Goal: Communication & Community: Answer question/provide support

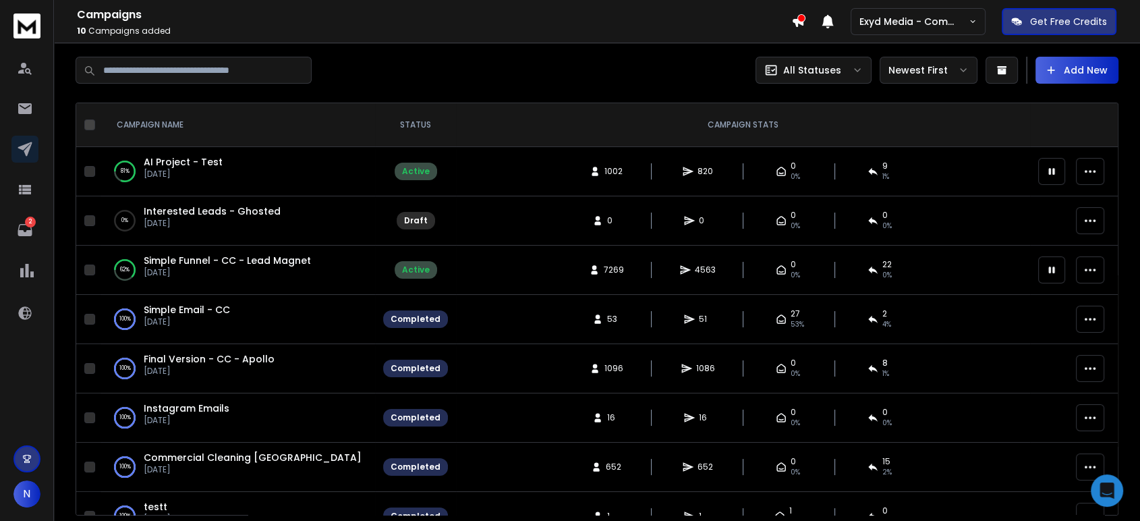
click at [38, 231] on div "2" at bounding box center [26, 233] width 31 height 32
drag, startPoint x: 24, startPoint y: 230, endPoint x: 45, endPoint y: 226, distance: 21.3
click at [24, 230] on icon at bounding box center [25, 230] width 16 height 16
click at [30, 231] on icon at bounding box center [25, 230] width 14 height 12
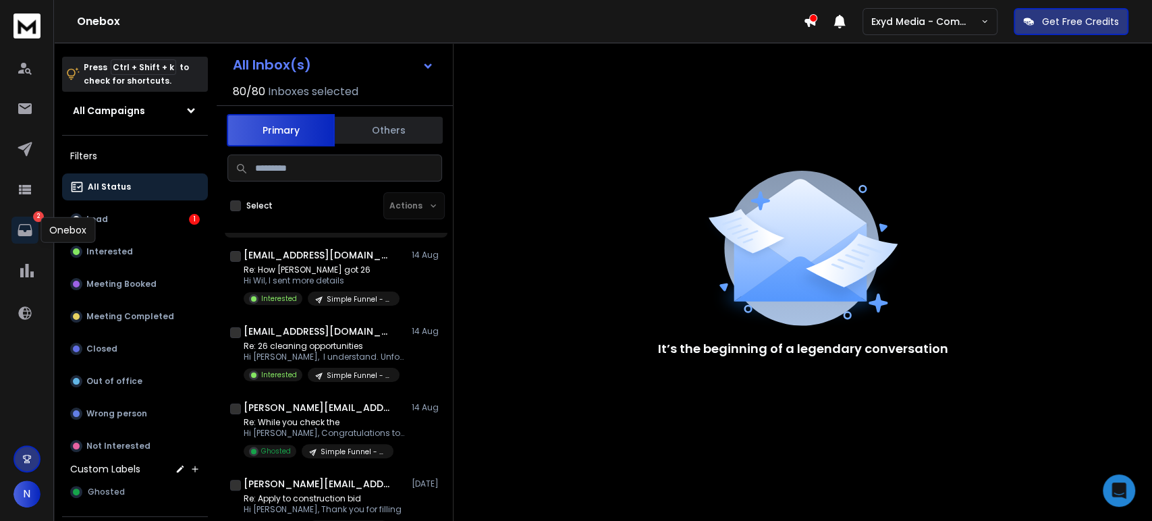
scroll to position [225, 0]
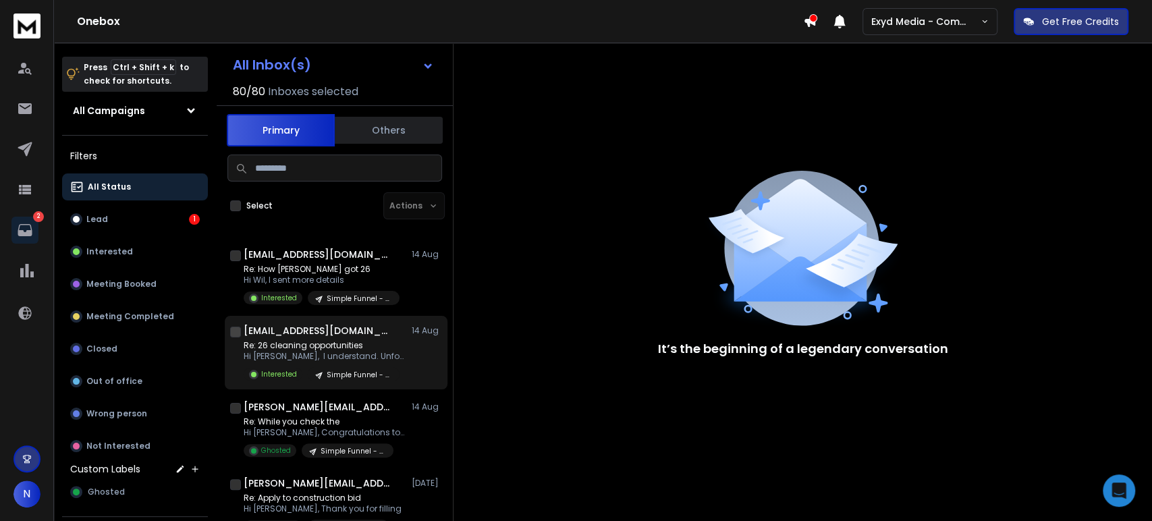
click at [402, 330] on div "wgcc74@gmail.com 14 Aug" at bounding box center [343, 330] width 198 height 13
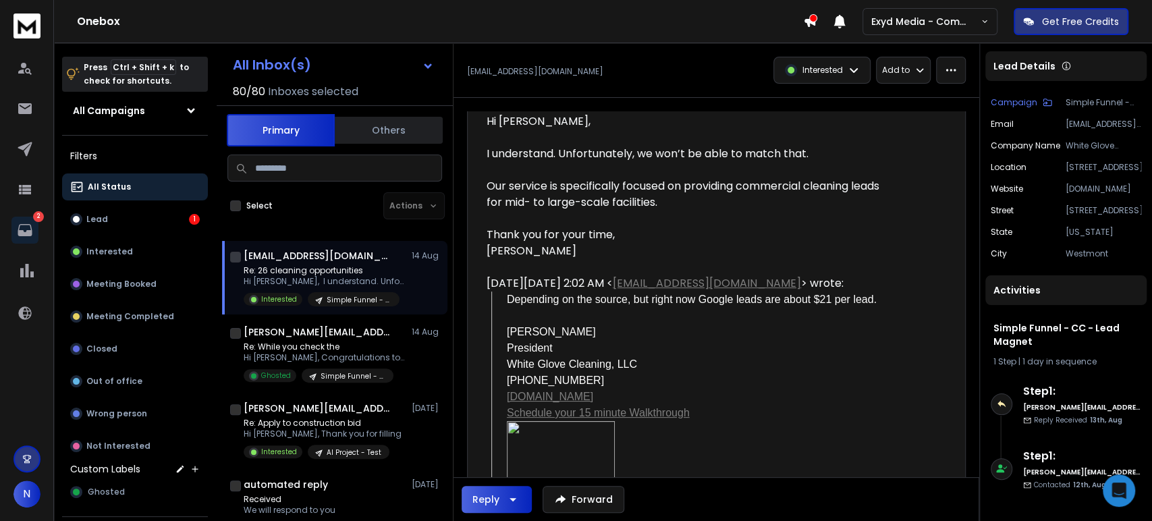
scroll to position [150, 0]
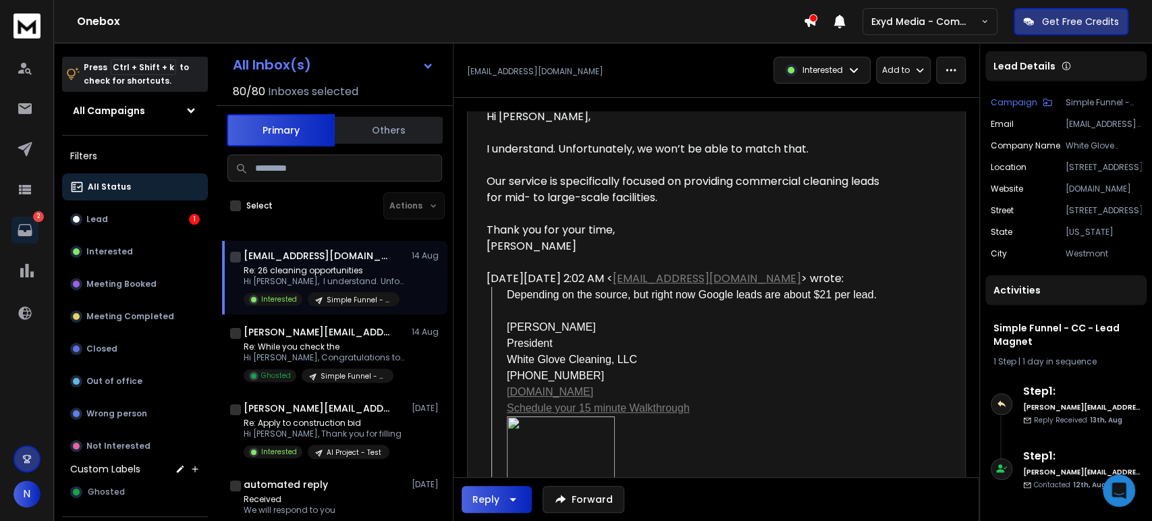
click at [1096, 253] on p "Westmont" at bounding box center [1103, 253] width 76 height 11
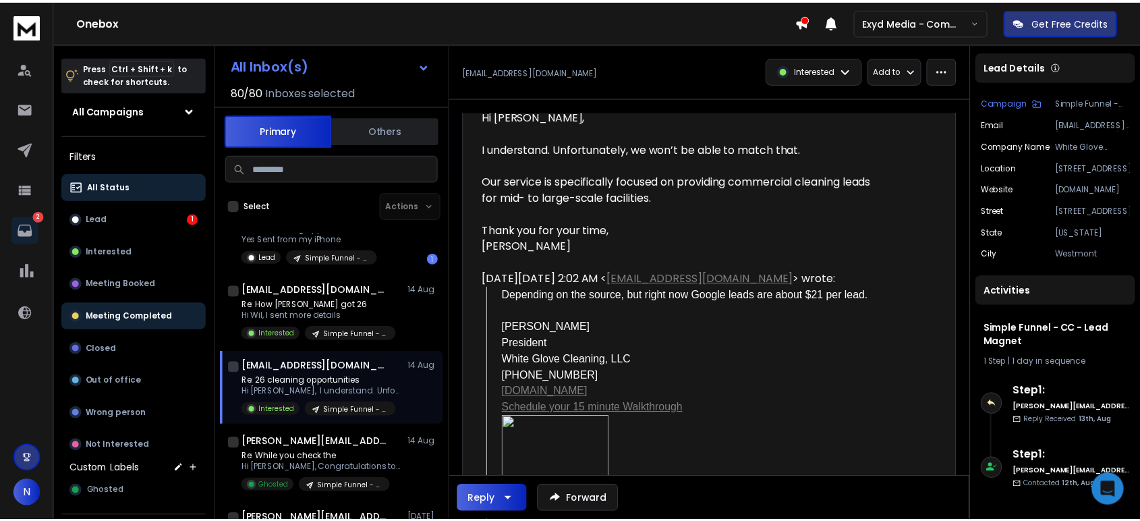
scroll to position [300, 0]
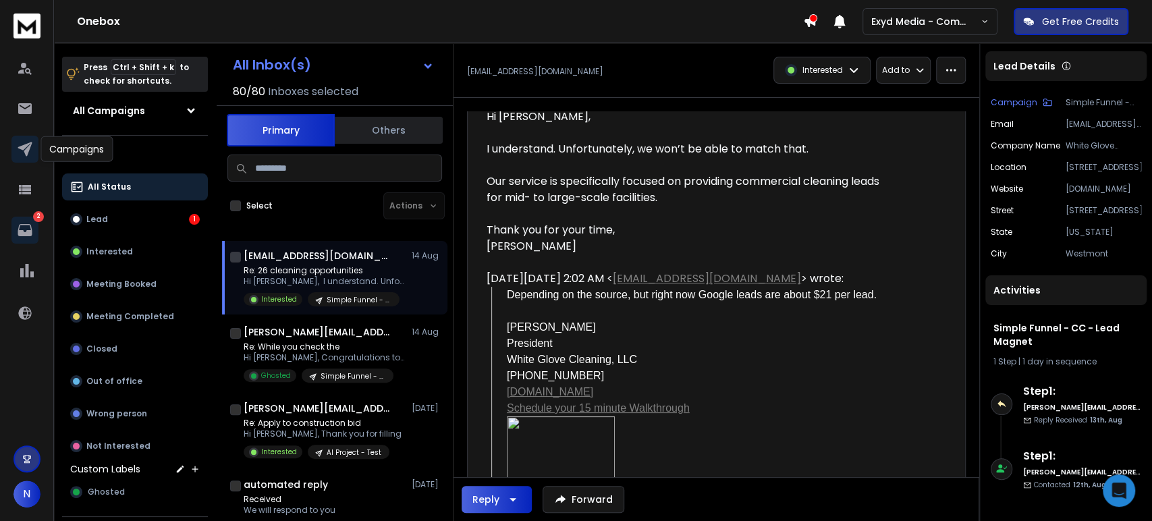
click at [27, 150] on icon at bounding box center [25, 149] width 14 height 14
click at [20, 150] on icon at bounding box center [25, 149] width 16 height 16
click at [7, 140] on div "2 N" at bounding box center [27, 260] width 54 height 521
click at [18, 150] on icon at bounding box center [25, 149] width 16 height 16
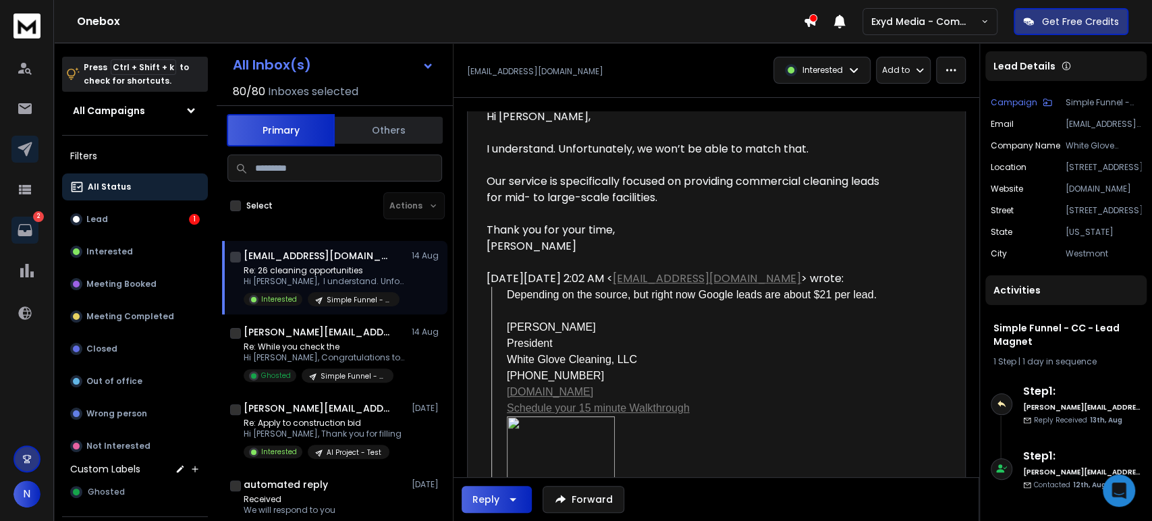
click at [27, 143] on icon at bounding box center [25, 149] width 16 height 16
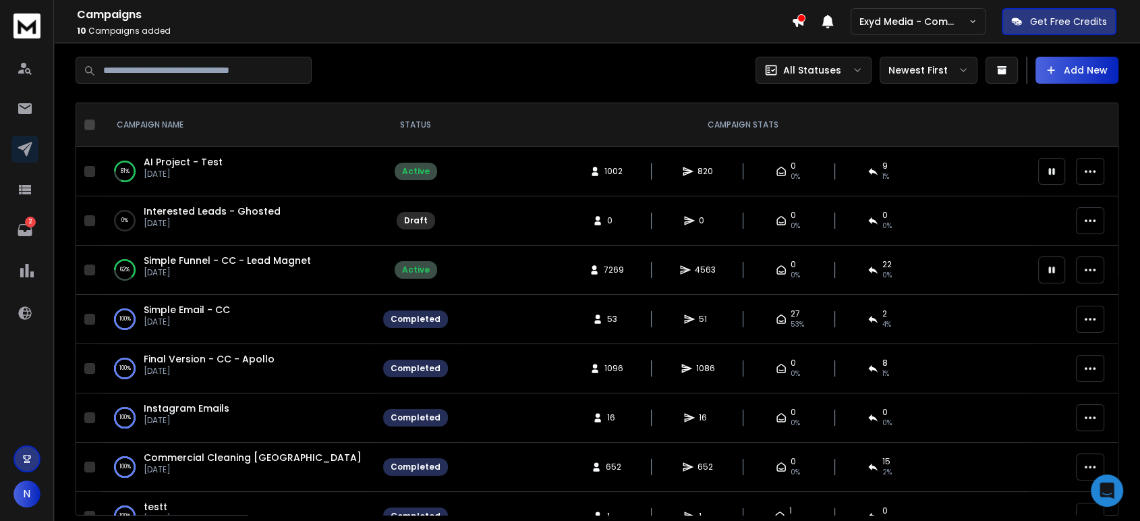
click at [221, 249] on td "62 % Simple Funnel - CC - Lead Magnet 9 days ago" at bounding box center [238, 270] width 275 height 49
click at [208, 272] on p "[DATE]" at bounding box center [227, 272] width 167 height 11
click at [209, 264] on span "Simple Funnel - CC - Lead Magnet" at bounding box center [227, 260] width 167 height 13
click at [27, 233] on icon at bounding box center [25, 230] width 14 height 12
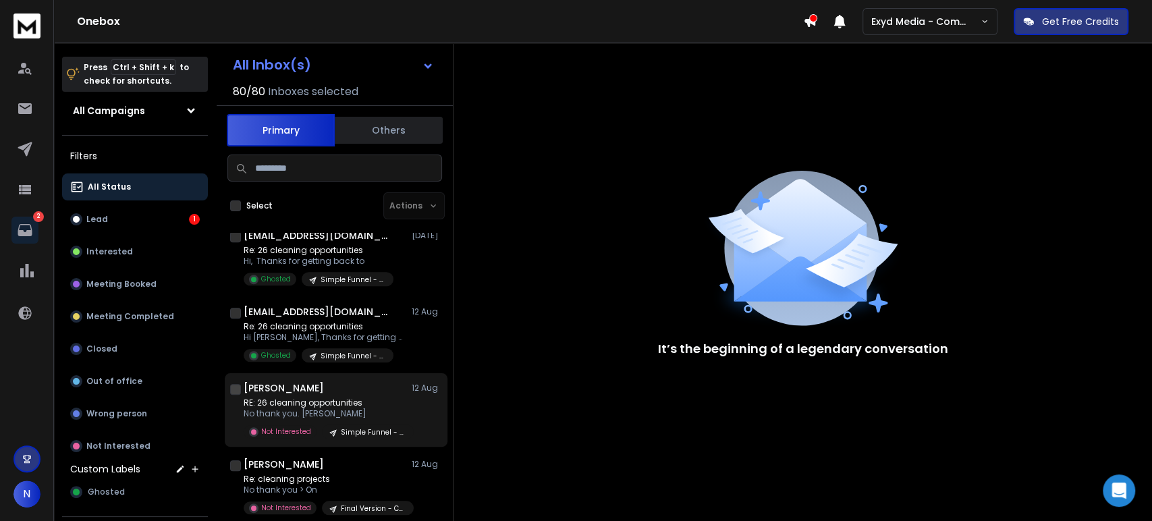
scroll to position [824, 0]
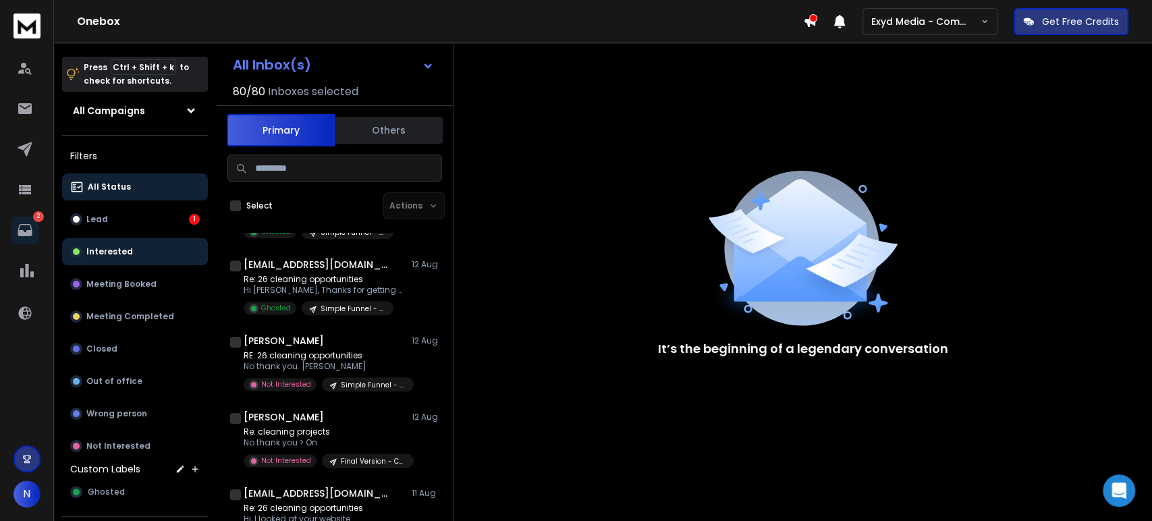
click at [74, 242] on button "Interested" at bounding box center [135, 251] width 146 height 27
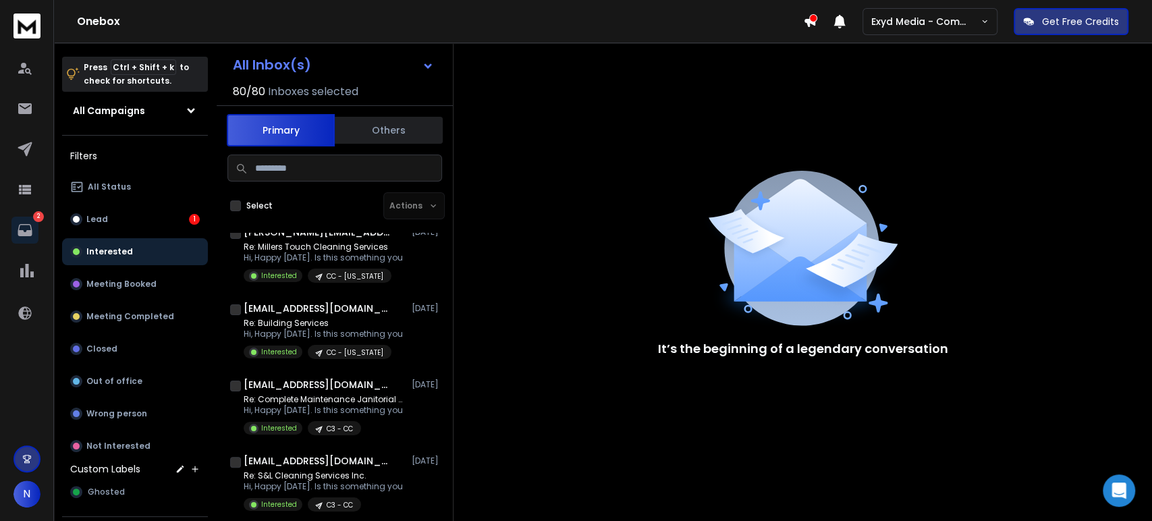
scroll to position [3528, 0]
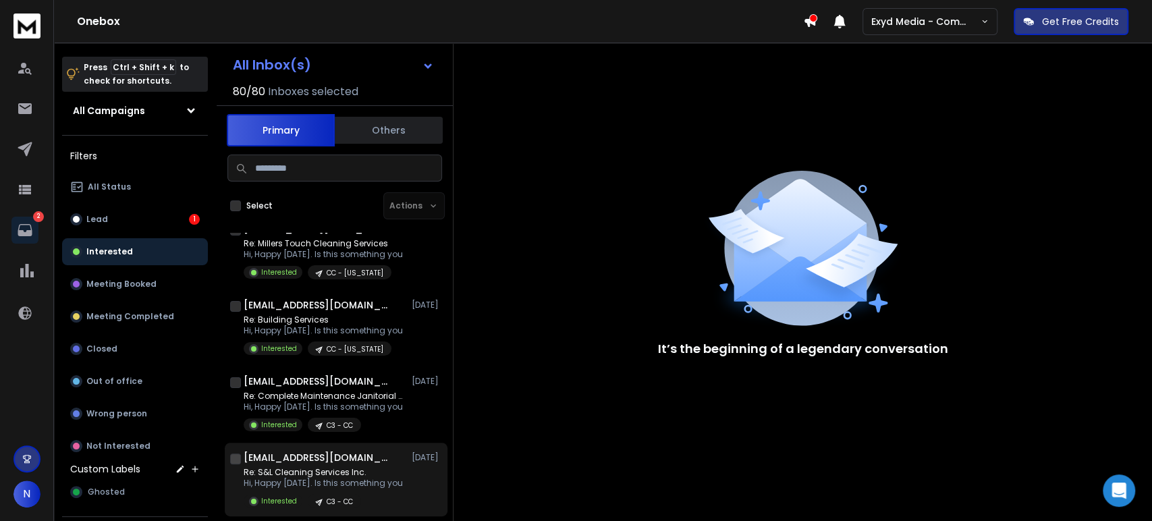
click at [420, 484] on div "Re: S&L Cleaning Services Inc. Hi, Happy [DATE]. Is this something you Interest…" at bounding box center [343, 487] width 198 height 41
click at [396, 472] on p "Re: S&L Cleaning Services Inc." at bounding box center [323, 472] width 159 height 11
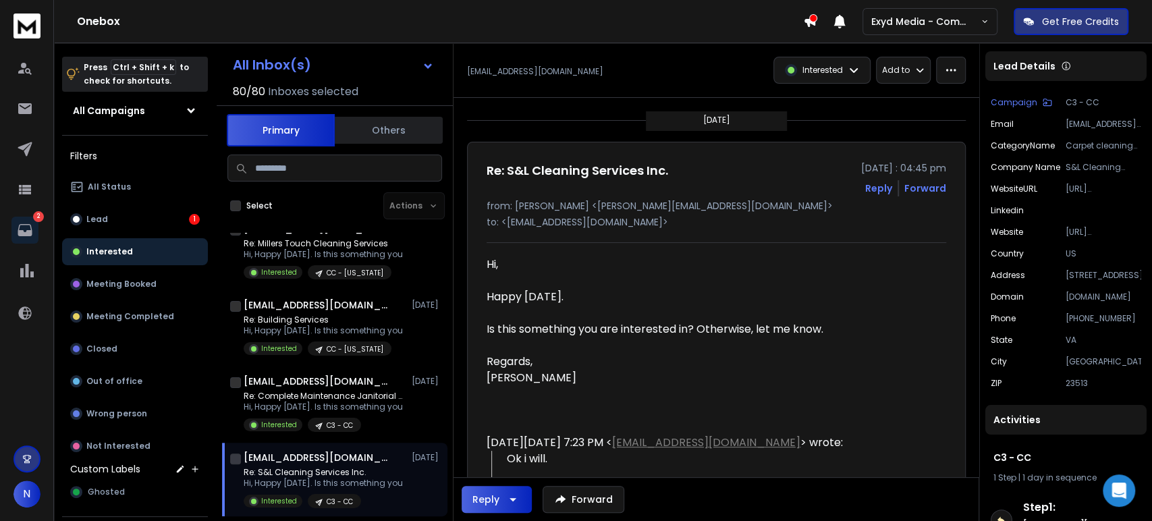
scroll to position [0, 0]
drag, startPoint x: 521, startPoint y: 223, endPoint x: 676, endPoint y: 225, distance: 155.2
click at [676, 225] on p "to: <[EMAIL_ADDRESS][DOMAIN_NAME]>" at bounding box center [715, 223] width 459 height 13
click at [393, 414] on div "Re: Complete Maintenance Janitorial and Hi, Happy [DATE]. Is this something you…" at bounding box center [325, 411] width 162 height 41
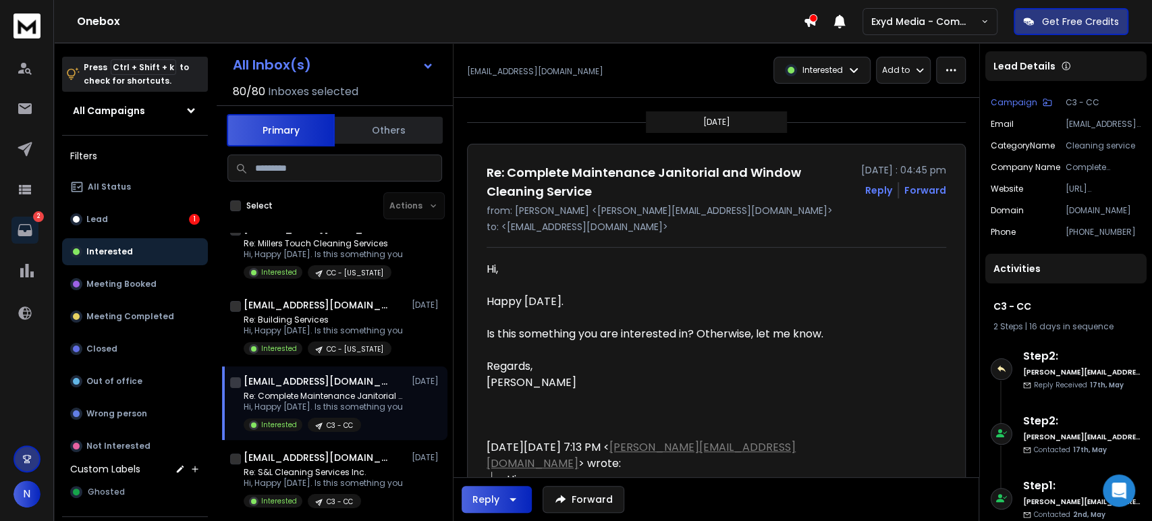
drag, startPoint x: 384, startPoint y: 329, endPoint x: 461, endPoint y: 347, distance: 79.5
click at [384, 329] on p "Hi, Happy [DATE]. Is this something you" at bounding box center [323, 330] width 159 height 11
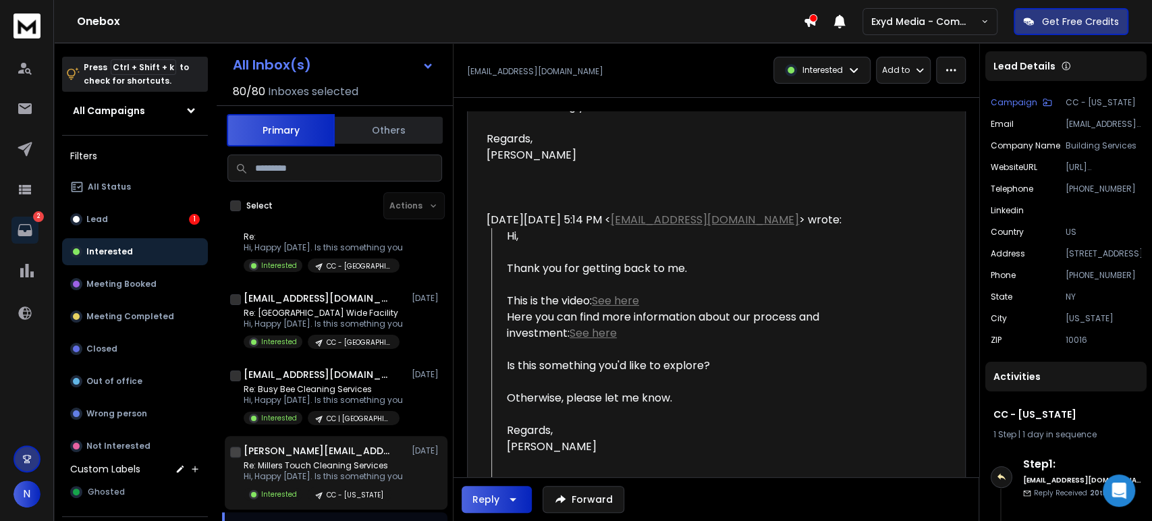
scroll to position [3303, 0]
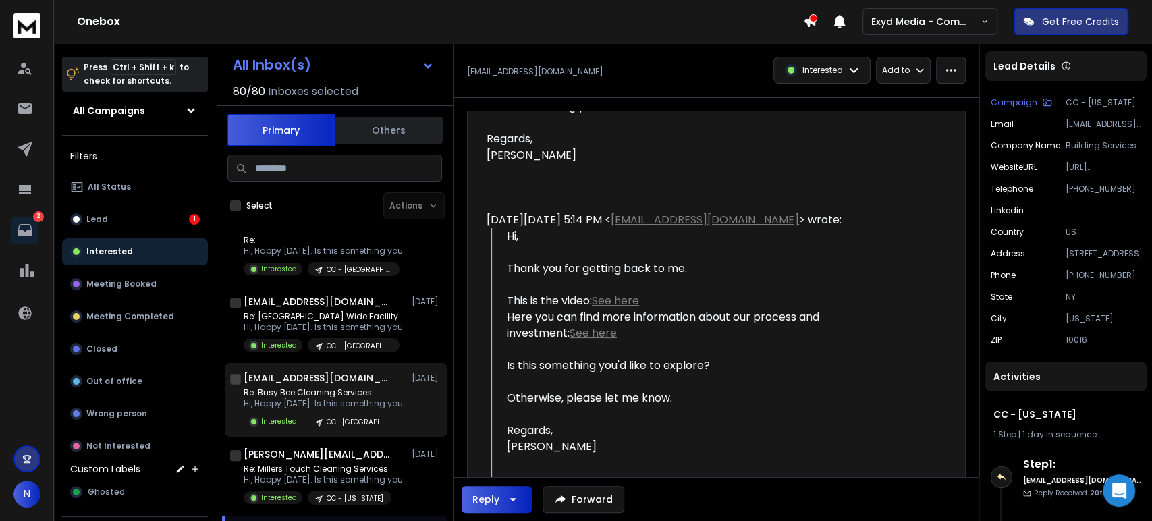
click at [399, 382] on div "[EMAIL_ADDRESS][DOMAIN_NAME] [DATE]" at bounding box center [343, 377] width 198 height 13
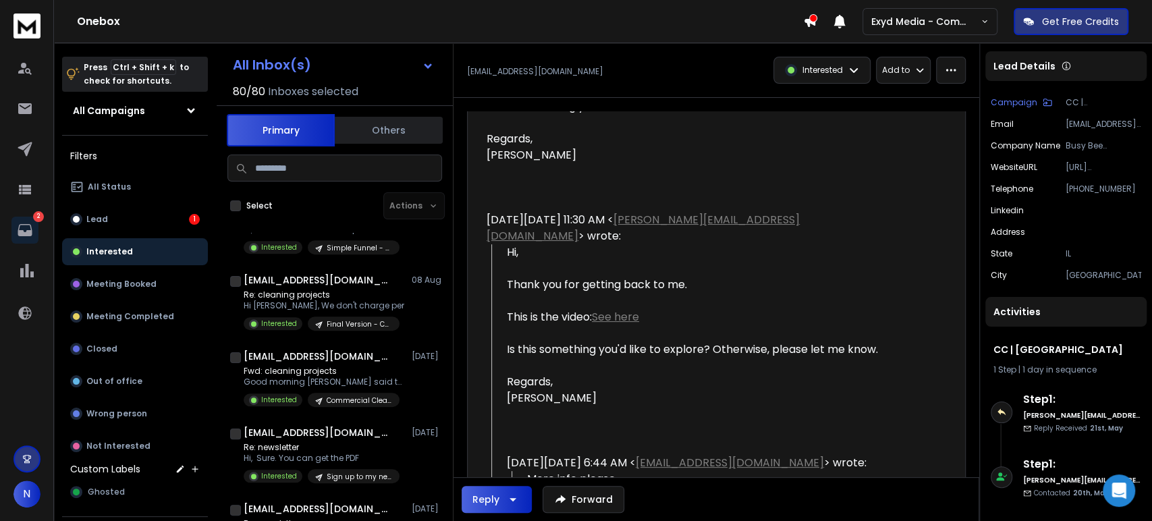
scroll to position [0, 0]
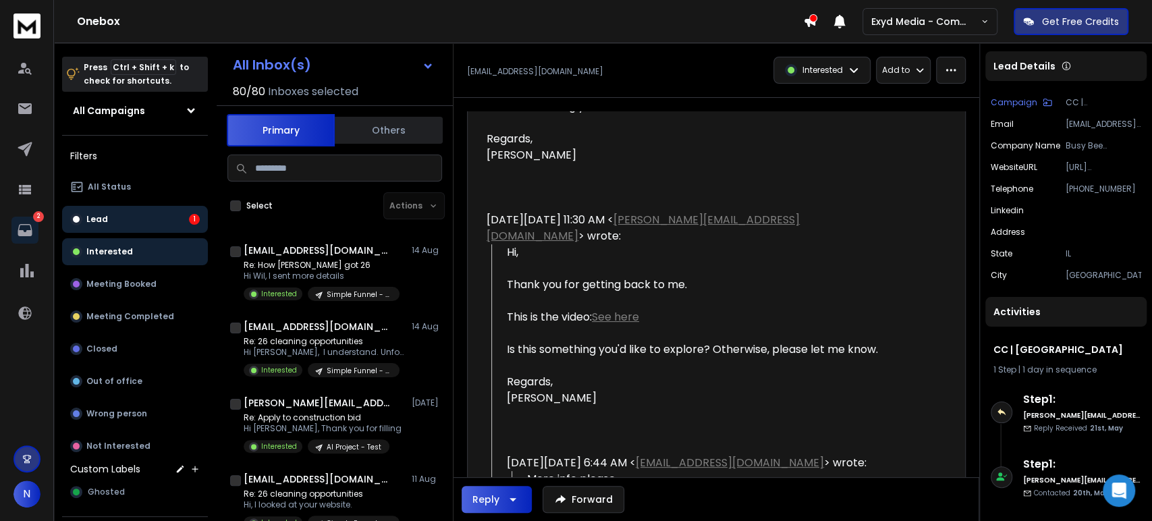
click at [149, 210] on button "Lead 1" at bounding box center [135, 219] width 146 height 27
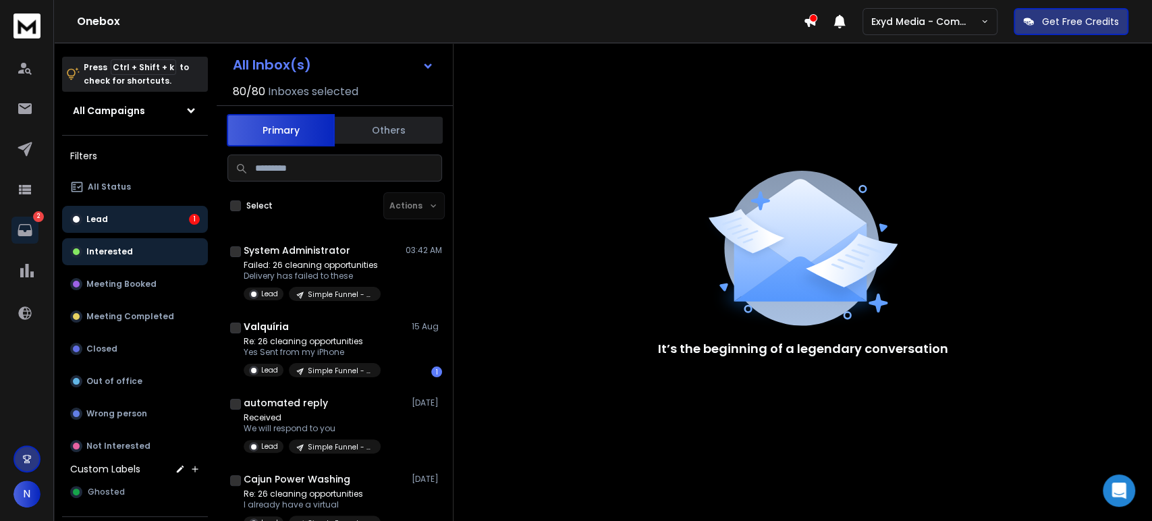
click at [130, 256] on button "Interested" at bounding box center [135, 251] width 146 height 27
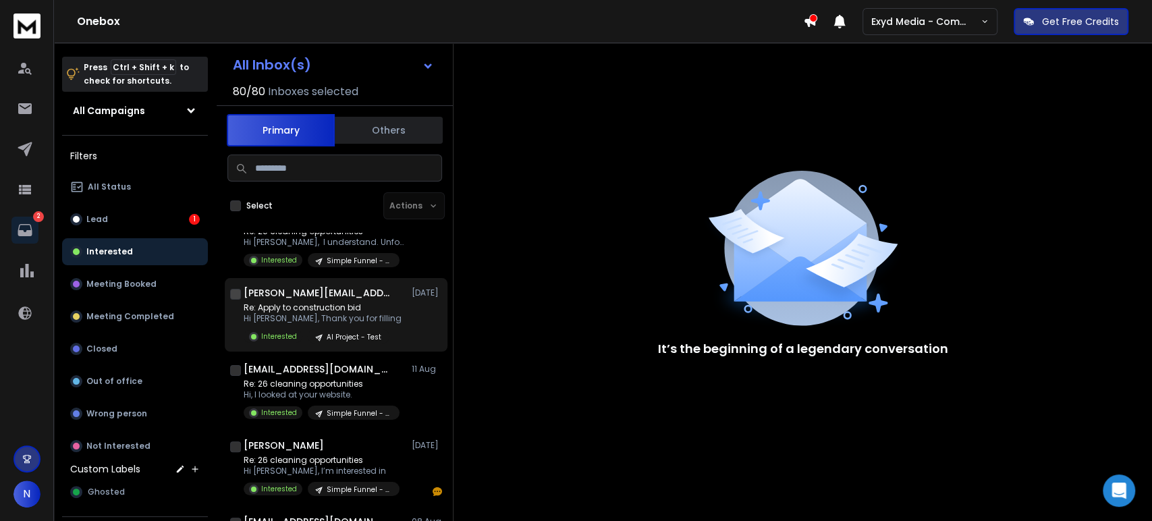
scroll to position [110, 0]
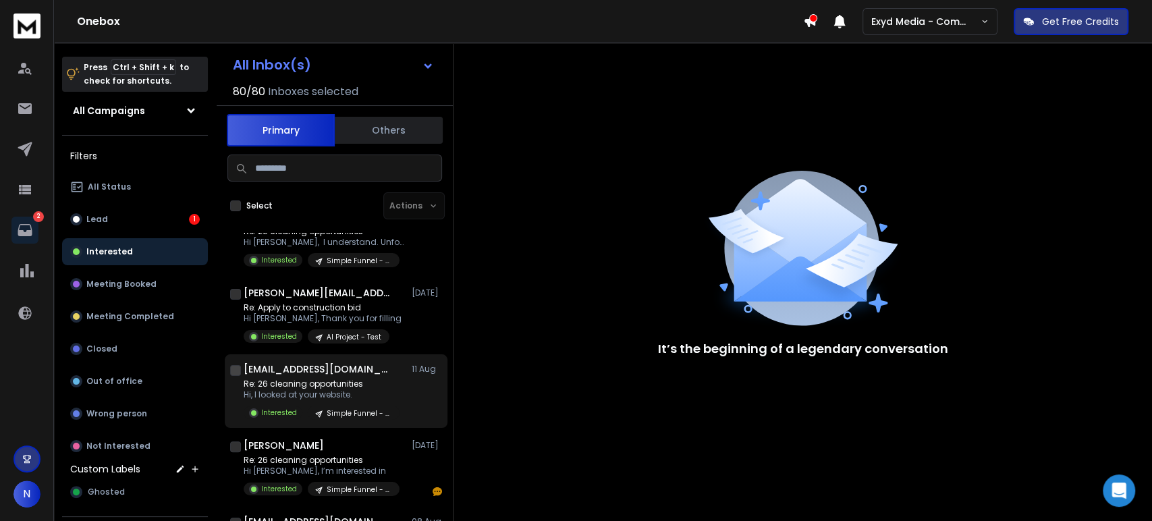
click at [323, 389] on p "Hi, I looked at your website." at bounding box center [322, 394] width 156 height 11
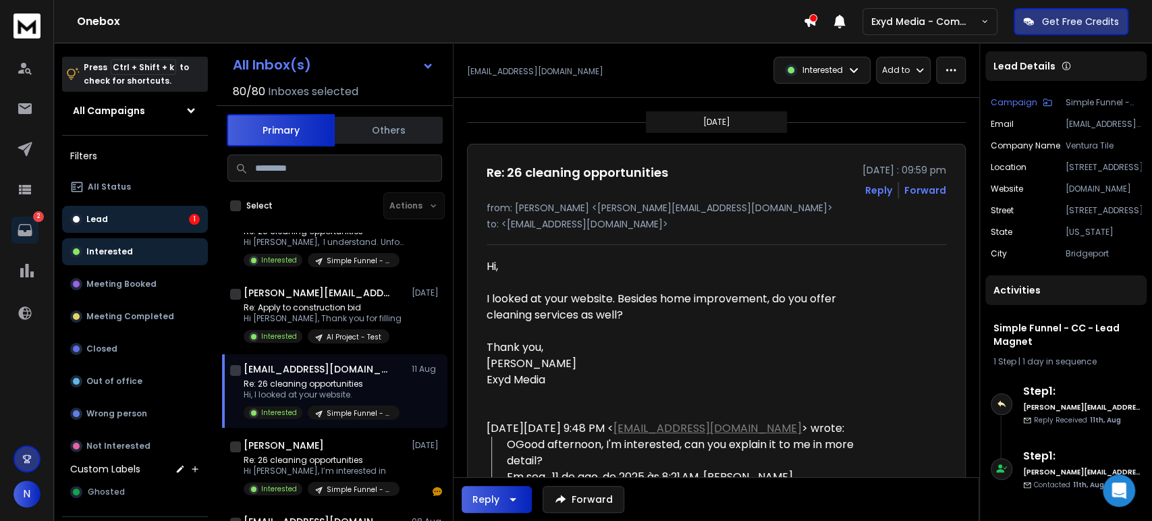
click at [173, 227] on button "Lead 1" at bounding box center [135, 219] width 146 height 27
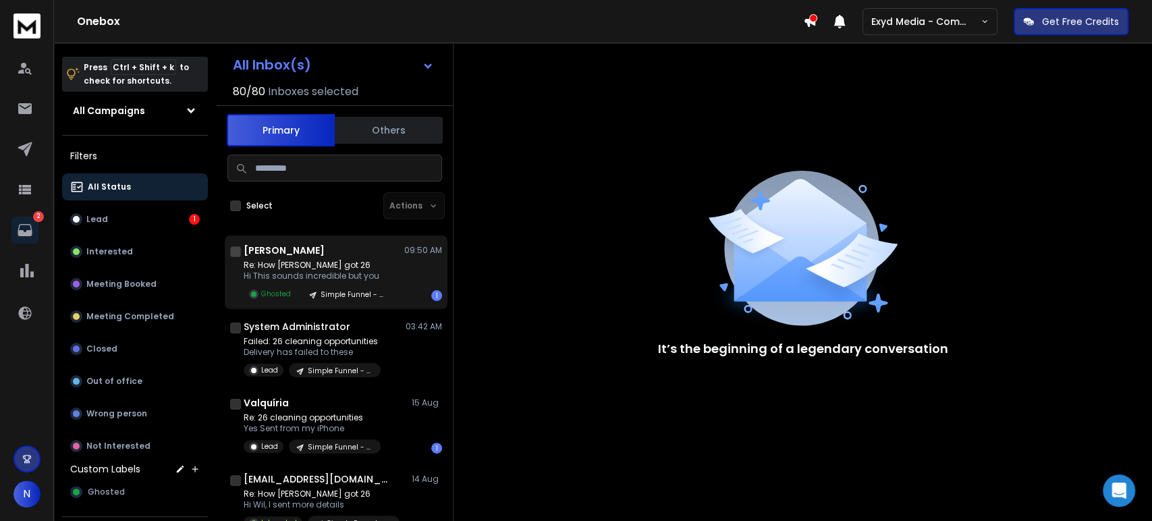
click at [388, 264] on p "Re: How [PERSON_NAME] got 26" at bounding box center [319, 265] width 150 height 11
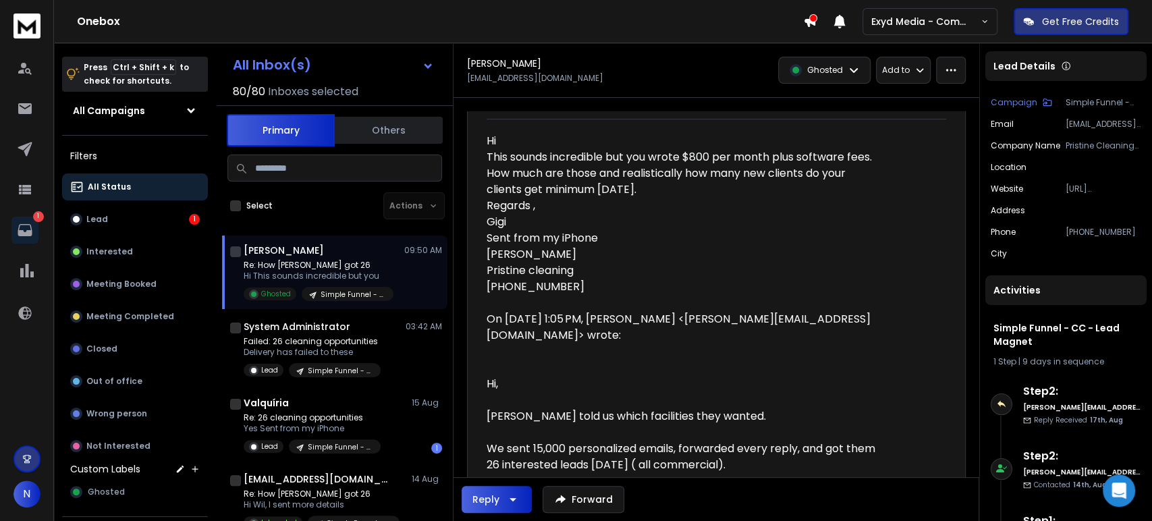
scroll to position [124, 0]
drag, startPoint x: 567, startPoint y: 176, endPoint x: 764, endPoint y: 188, distance: 196.6
click at [764, 188] on div "This sounds incredible but you wrote $800 per month plus software fees. How muc…" at bounding box center [683, 174] width 394 height 49
drag, startPoint x: 679, startPoint y: 187, endPoint x: 567, endPoint y: 175, distance: 111.9
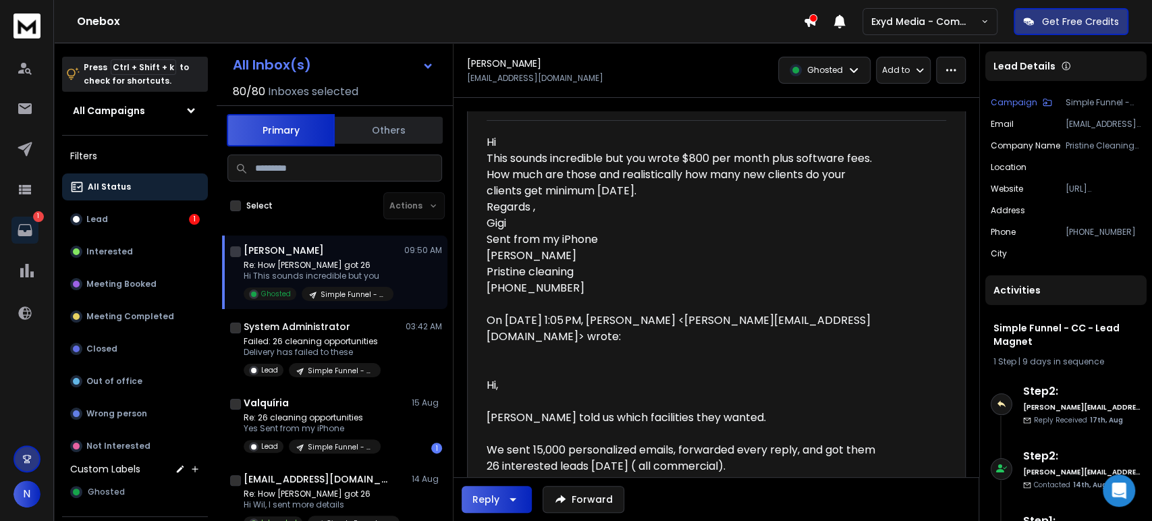
click at [567, 175] on div "This sounds incredible but you wrote $800 per month plus software fees. How muc…" at bounding box center [683, 174] width 394 height 49
click at [1082, 193] on p "https://pristinecleaningmtl.com/" at bounding box center [1103, 188] width 76 height 11
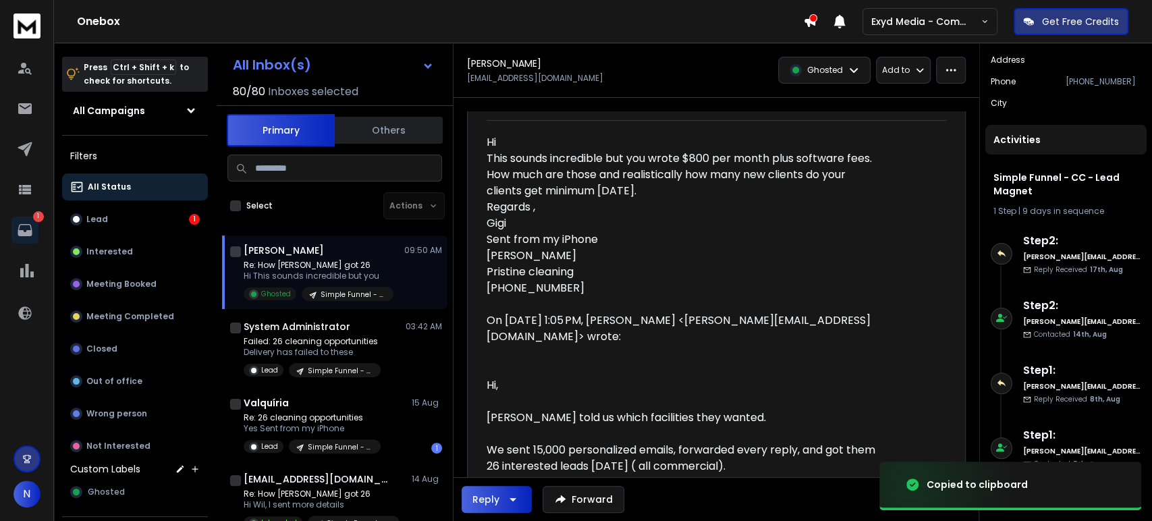
scroll to position [153, 0]
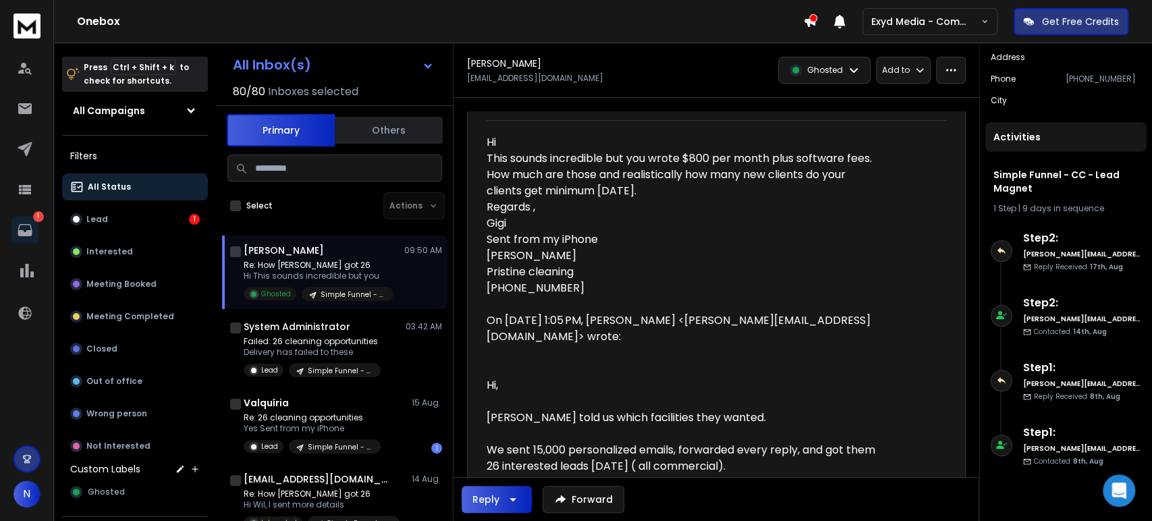
click at [946, 72] on icon "button" at bounding box center [950, 70] width 12 height 12
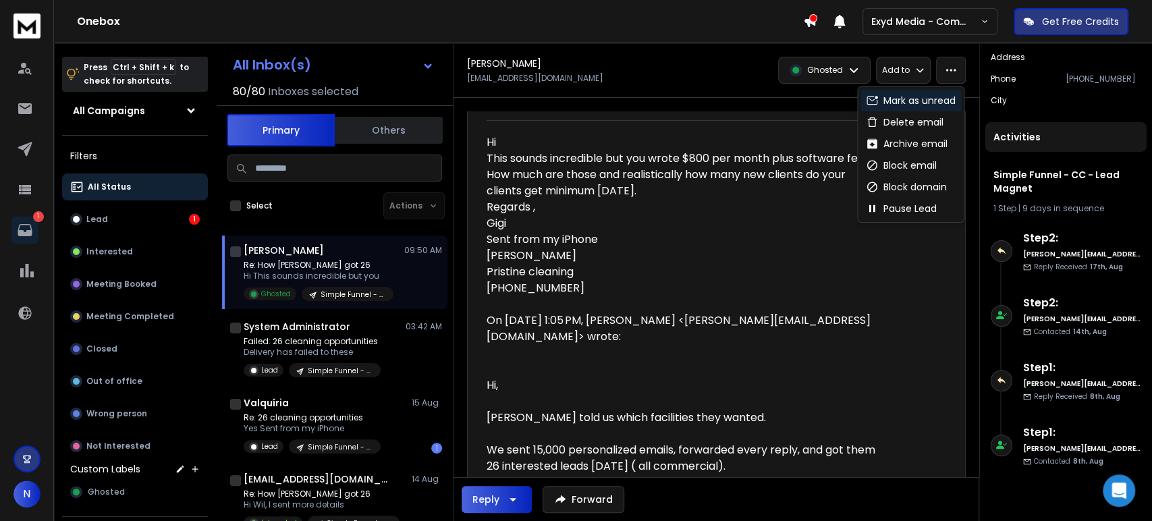
click at [907, 103] on div "Mark as unread" at bounding box center [910, 100] width 90 height 13
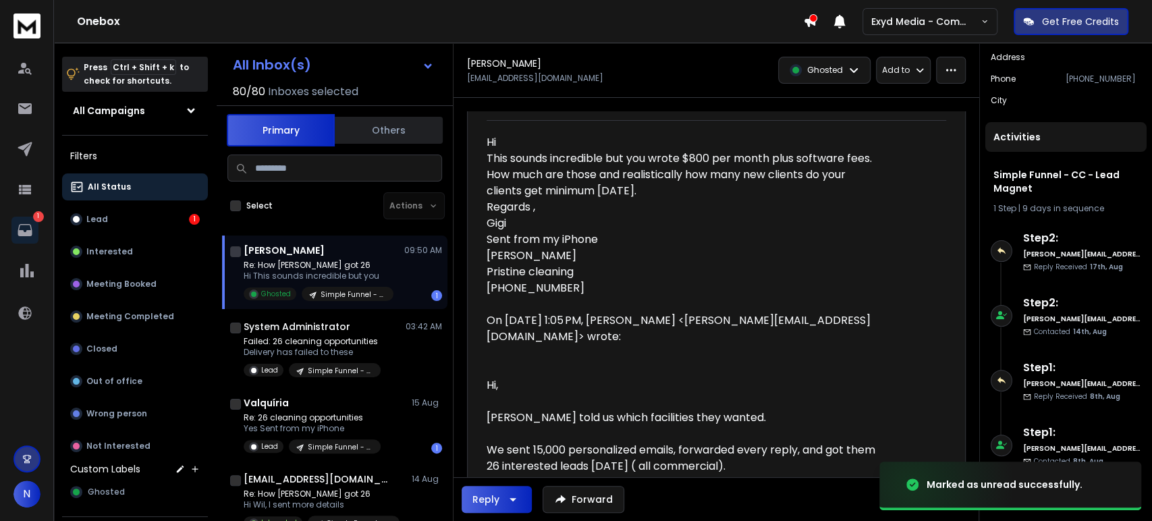
scroll to position [0, 0]
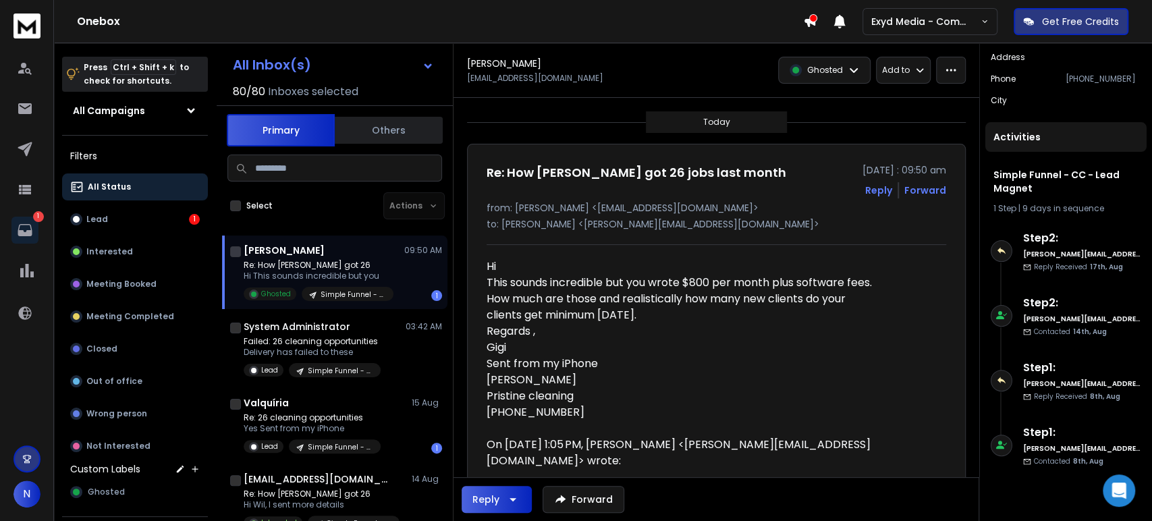
click at [372, 128] on button "Others" at bounding box center [389, 130] width 108 height 30
